Goal: Find specific page/section: Find specific page/section

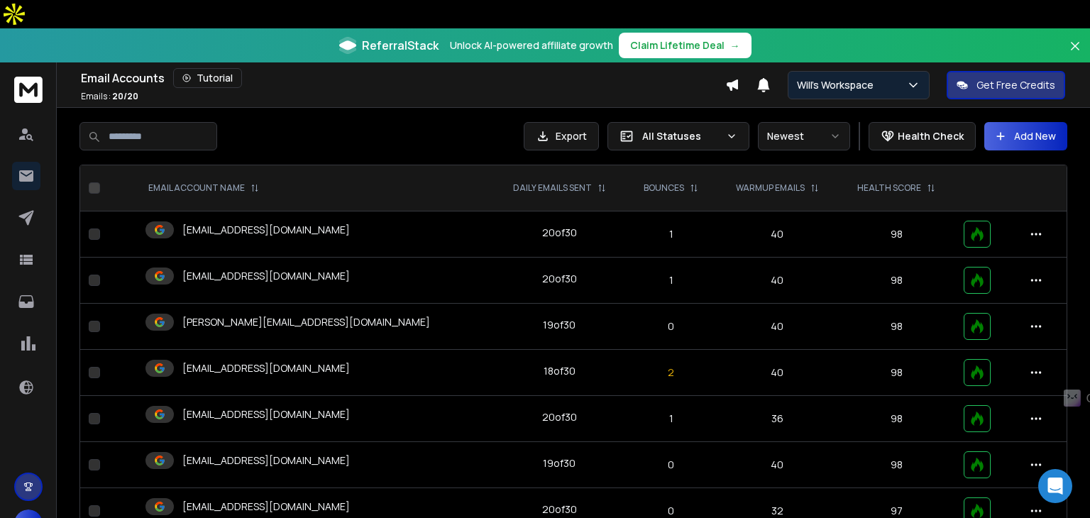
click at [848, 78] on p "Will's Workspace" at bounding box center [838, 85] width 82 height 14
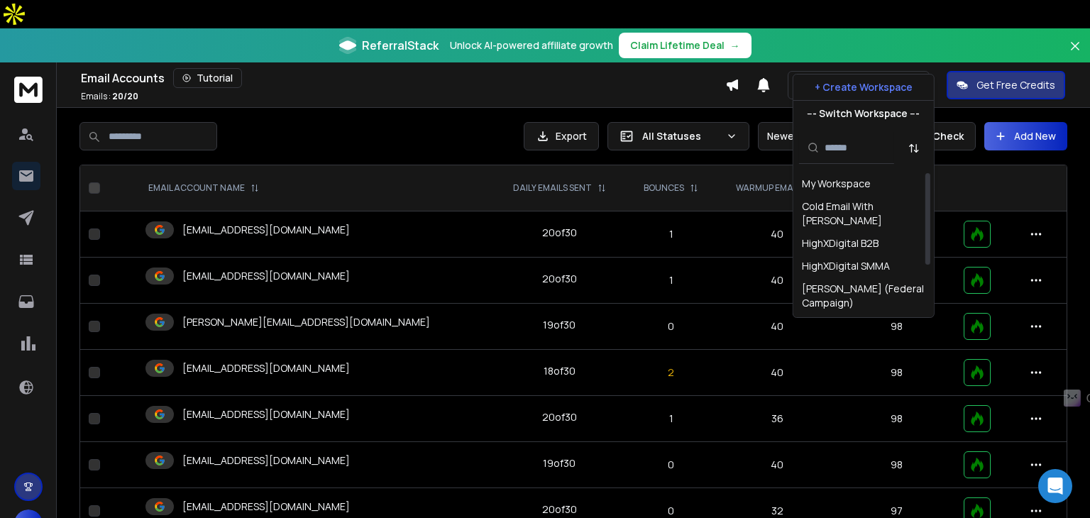
click at [866, 314] on div "Ruslan - [PERSON_NAME]" at bounding box center [863, 325] width 135 height 23
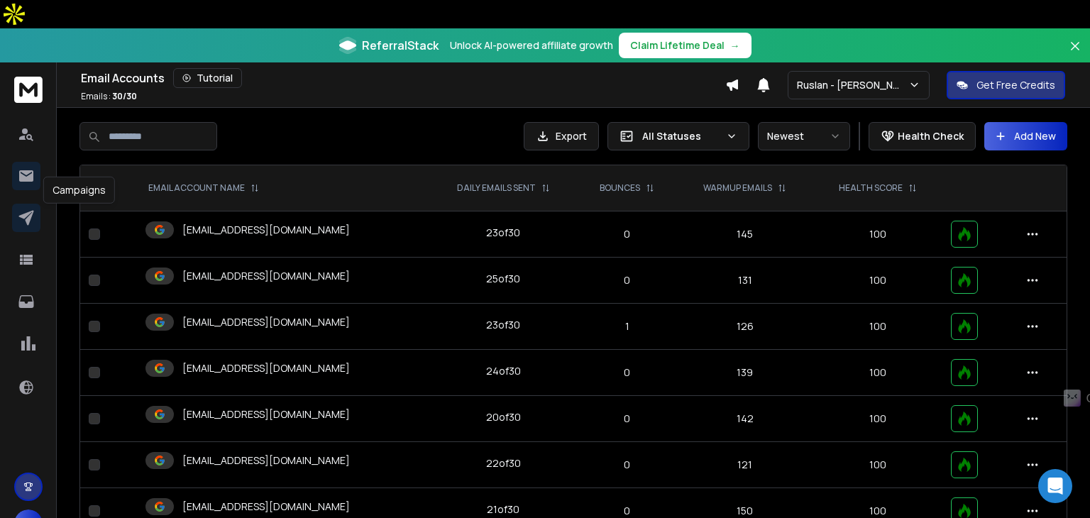
click at [18, 209] on icon at bounding box center [26, 217] width 17 height 17
